Goal: Navigation & Orientation: Find specific page/section

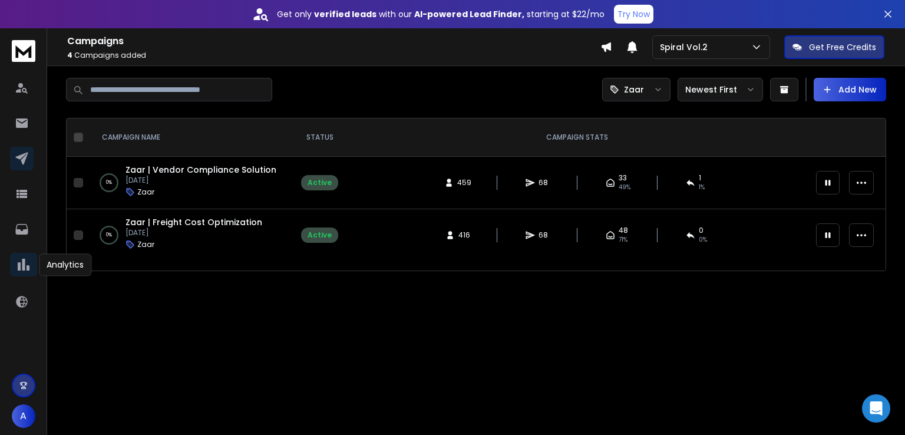
click at [21, 269] on icon at bounding box center [24, 265] width 18 height 18
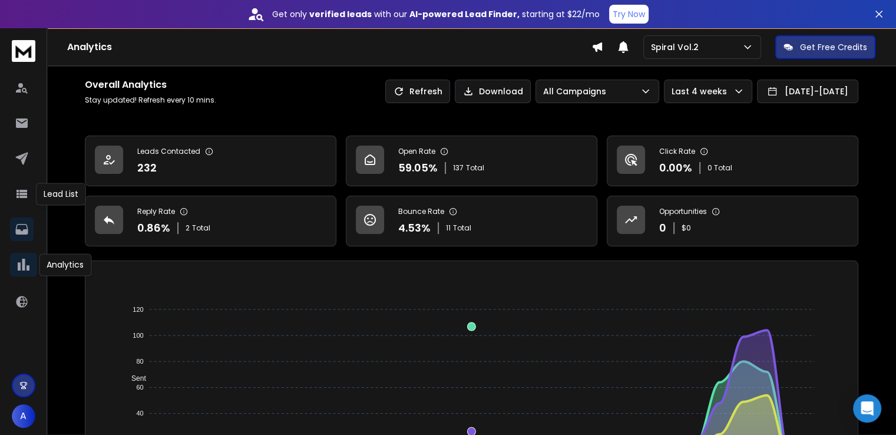
click at [22, 226] on icon at bounding box center [22, 229] width 14 height 14
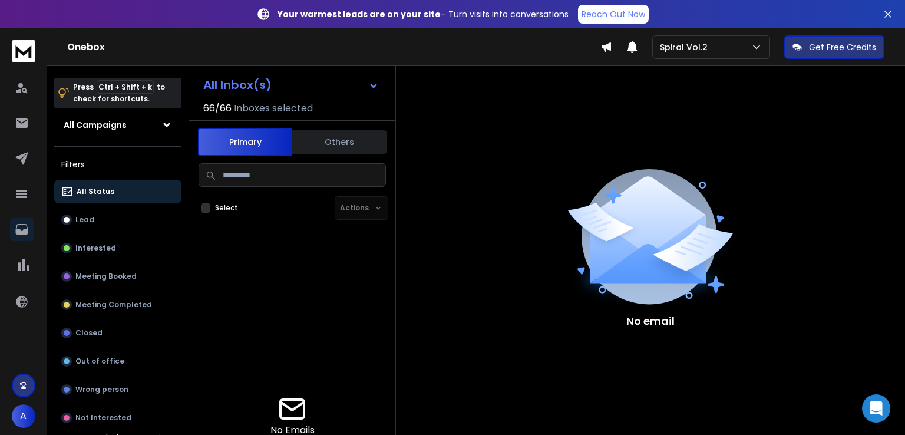
click at [721, 61] on div "Onebox Spiral Vol.2 Get Free Credits" at bounding box center [452, 47] width 905 height 38
click at [713, 38] on button "Spiral Vol.2" at bounding box center [711, 47] width 118 height 24
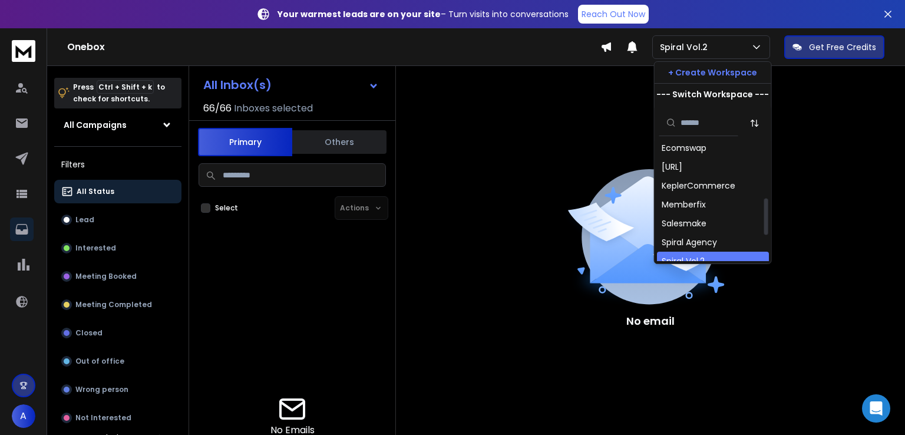
scroll to position [177, 0]
click at [712, 224] on div "Salesmake" at bounding box center [713, 221] width 112 height 19
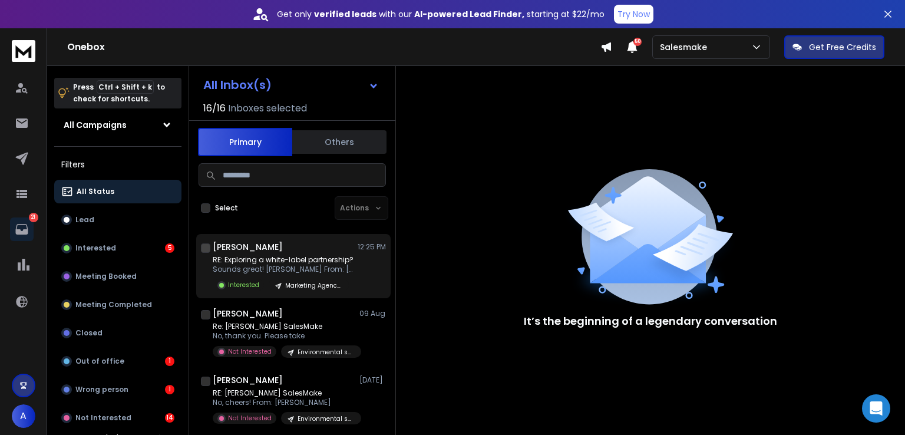
click at [279, 251] on div "[PERSON_NAME] 12:25 PM" at bounding box center [299, 247] width 173 height 12
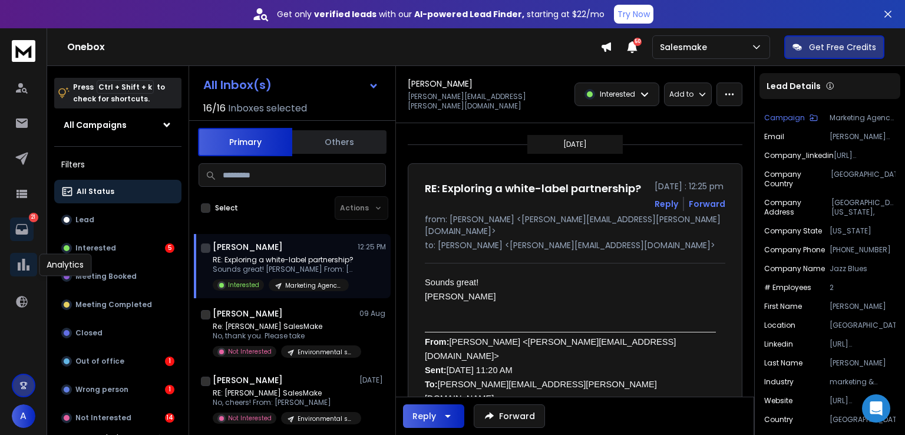
click at [26, 268] on icon at bounding box center [24, 265] width 12 height 12
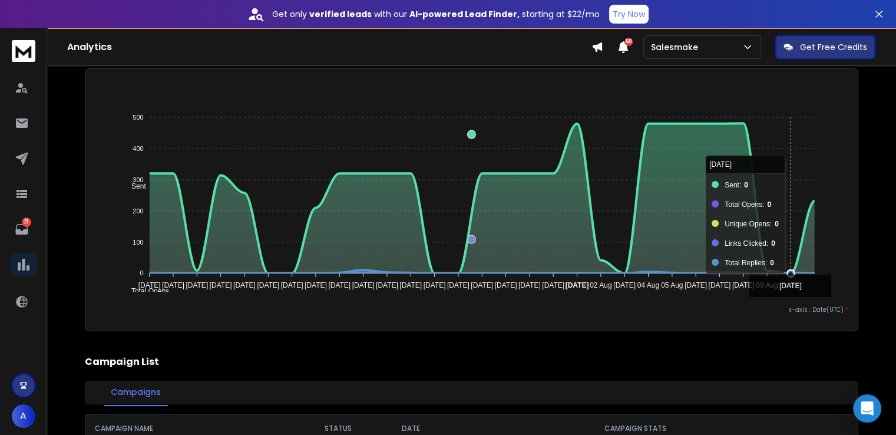
scroll to position [118, 0]
